Goal: Task Accomplishment & Management: Manage account settings

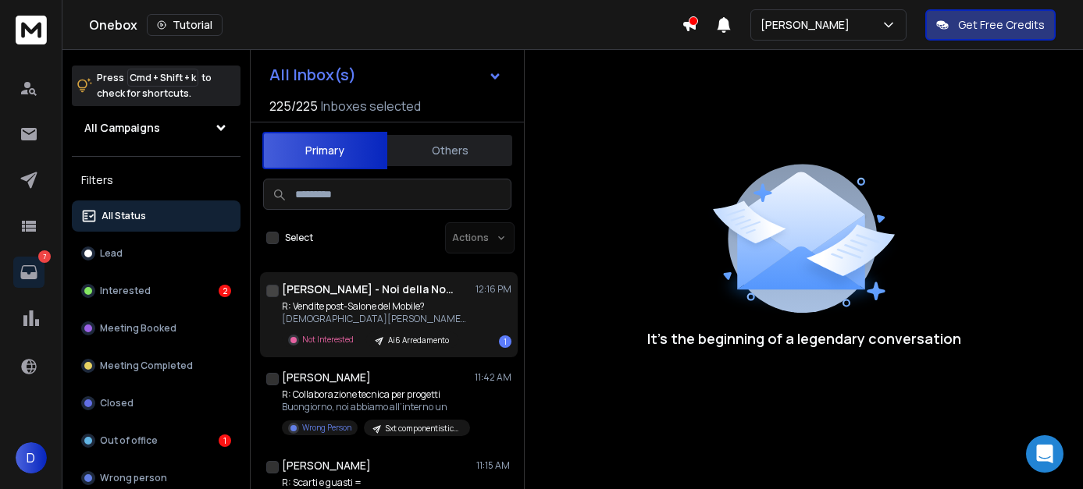
click at [450, 296] on div "[PERSON_NAME] - Noi della Notte Srl 12:16 PM" at bounding box center [396, 290] width 229 height 16
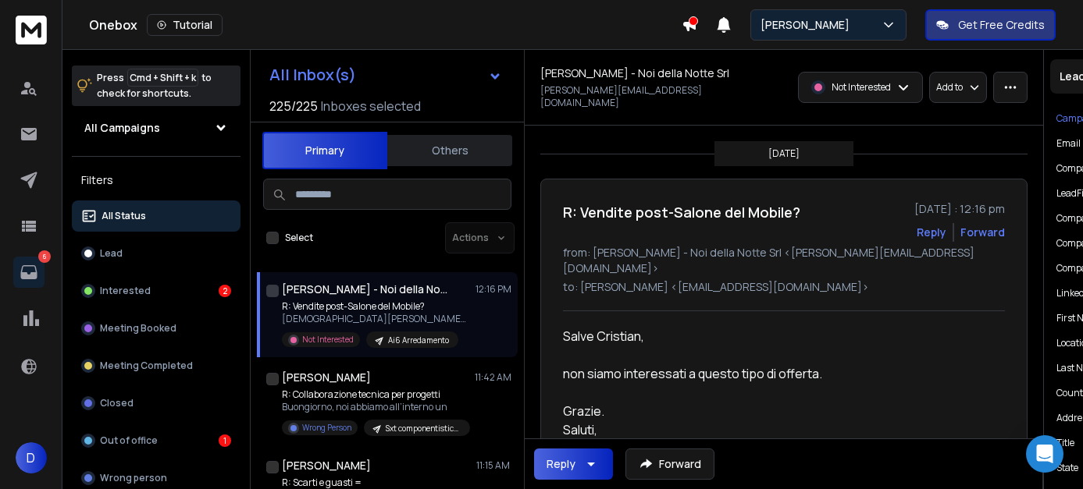
click at [848, 35] on button "[PERSON_NAME]" at bounding box center [828, 24] width 156 height 31
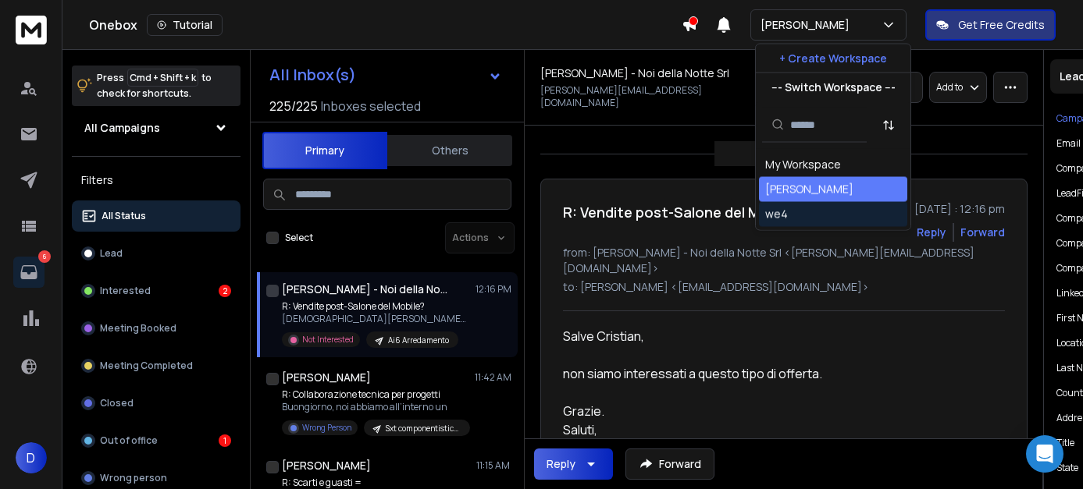
click at [807, 220] on div "we4" at bounding box center [833, 214] width 148 height 25
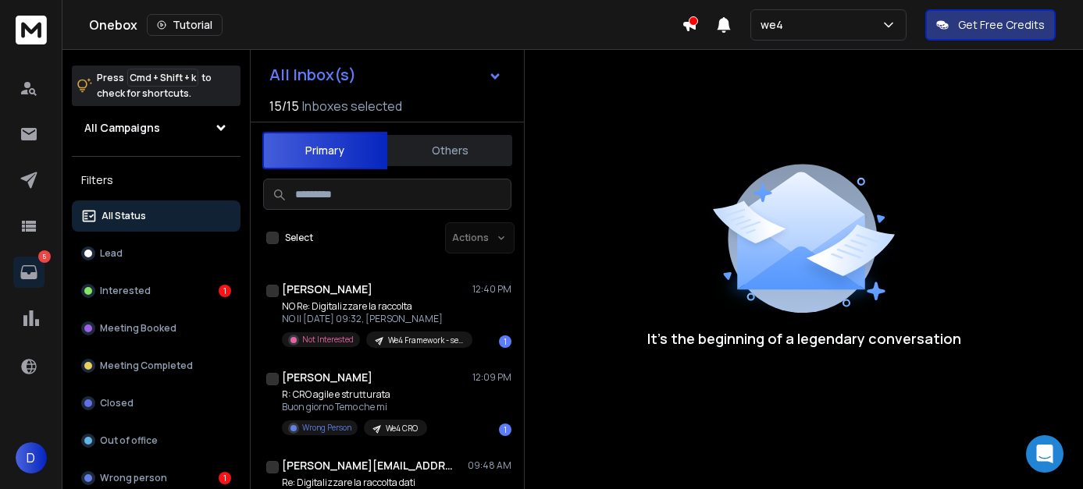
scroll to position [118, 0]
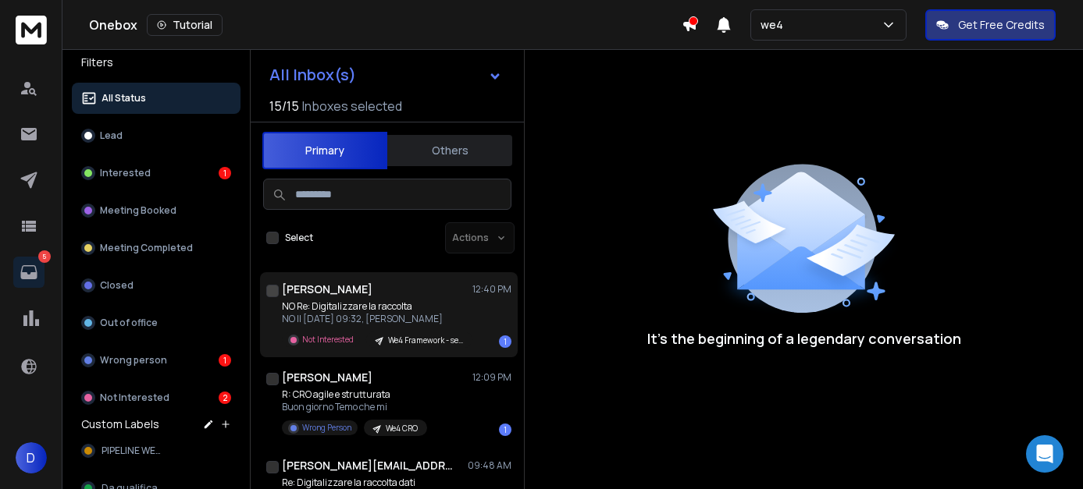
click at [360, 309] on p "NO Re: Digitalizzare la raccolta" at bounding box center [375, 306] width 187 height 12
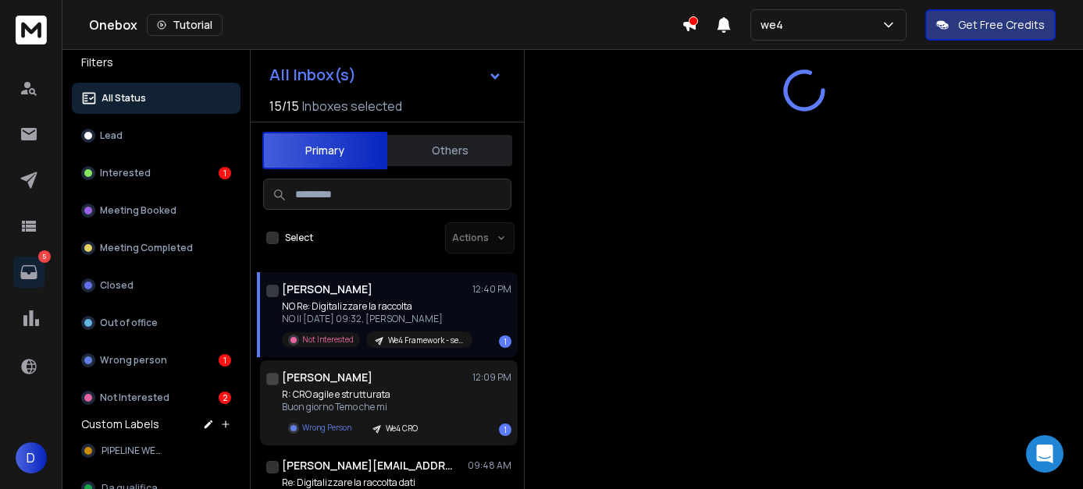
click at [410, 396] on p "R: CRO agile e strutturata" at bounding box center [354, 395] width 145 height 12
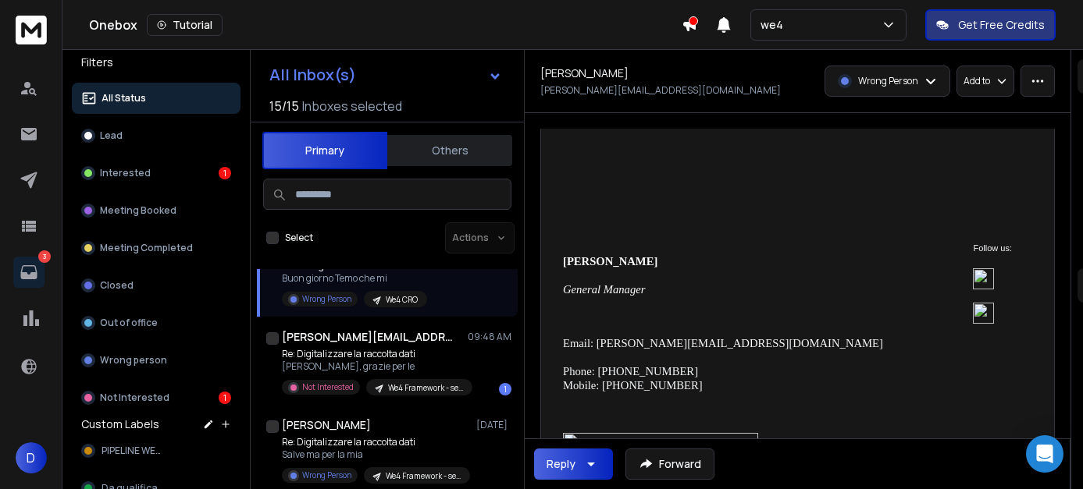
scroll to position [140, 0]
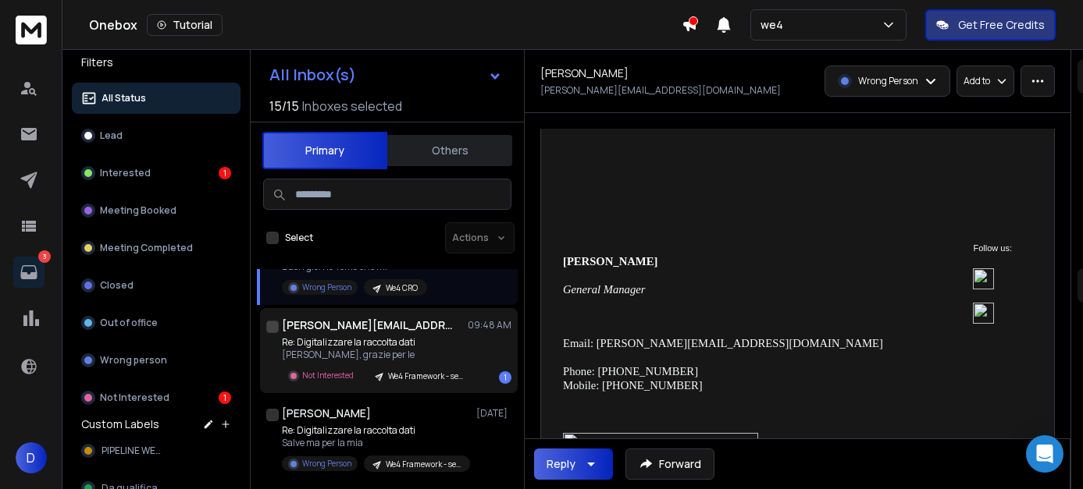
click at [418, 338] on p "Re: Digitalizzare la raccolta dati" at bounding box center [375, 342] width 187 height 12
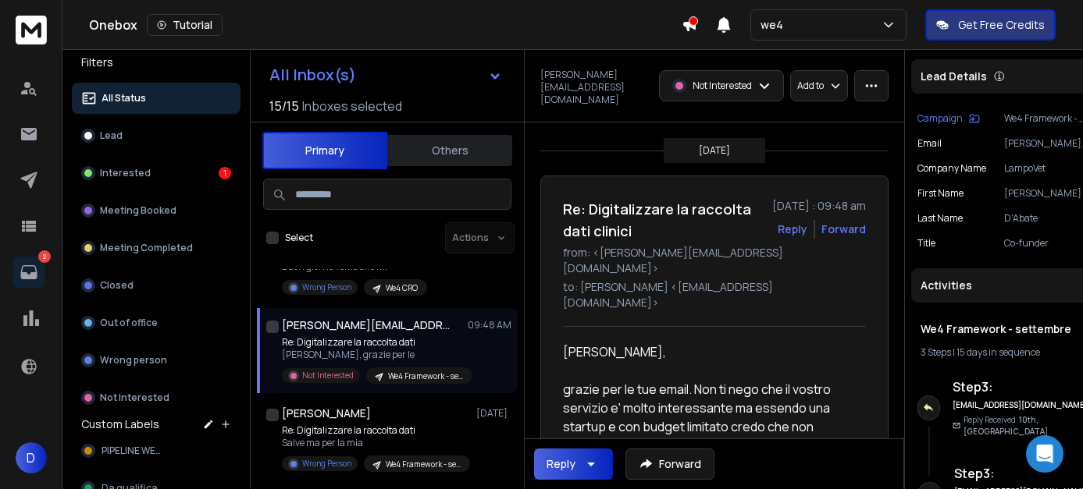
click at [888, 90] on button "button" at bounding box center [871, 85] width 34 height 31
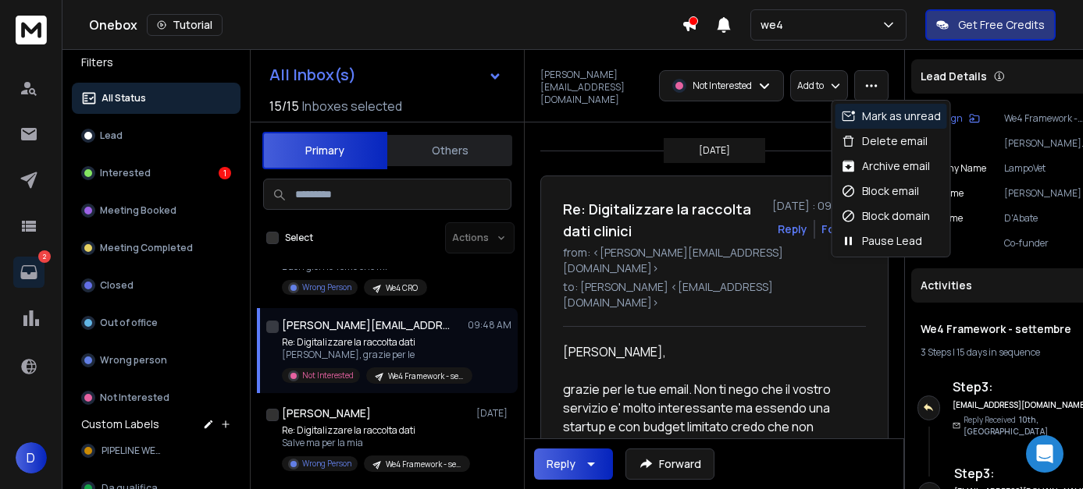
click at [908, 116] on div "Mark as unread" at bounding box center [890, 116] width 99 height 16
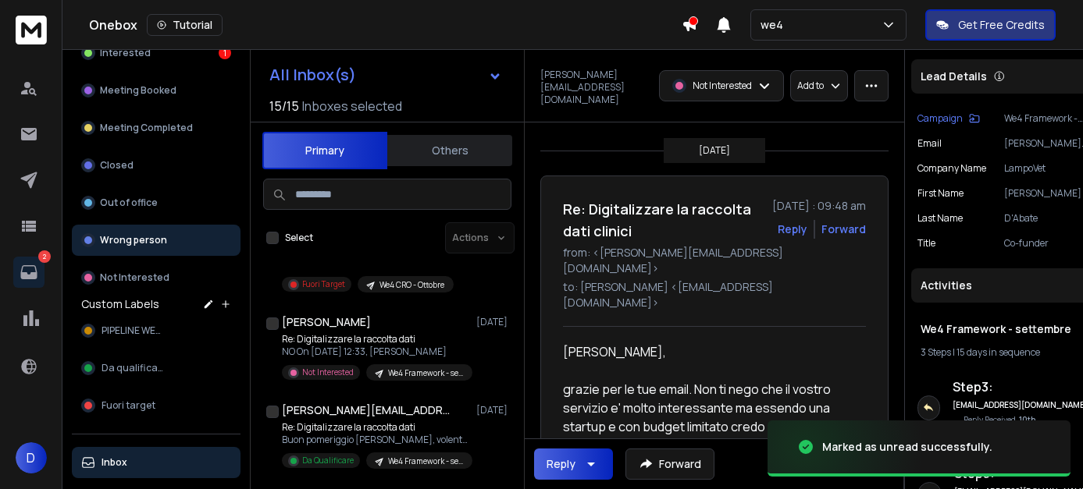
scroll to position [0, 0]
